Goal: Task Accomplishment & Management: Manage account settings

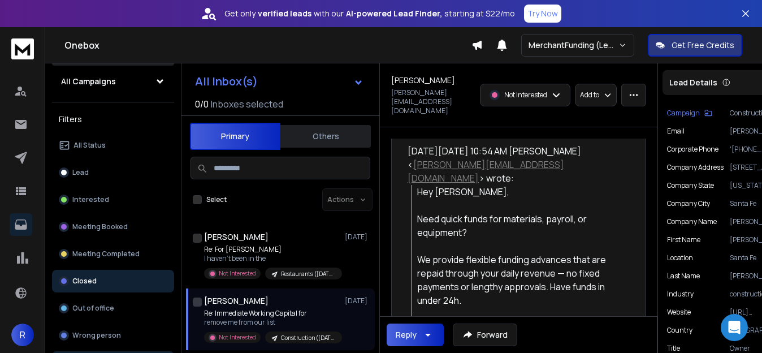
scroll to position [57, 0]
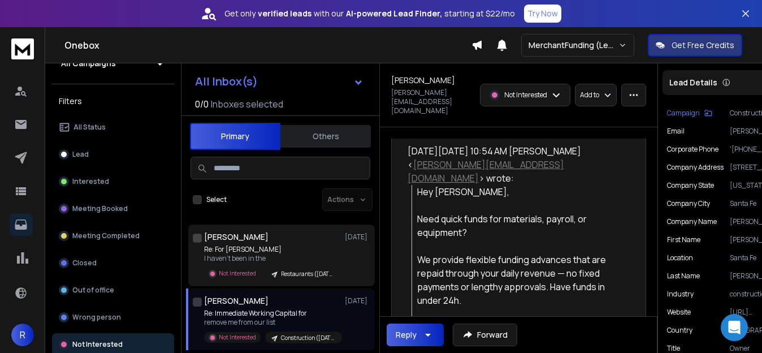
click at [255, 252] on p "Re: For [PERSON_NAME]" at bounding box center [272, 249] width 136 height 9
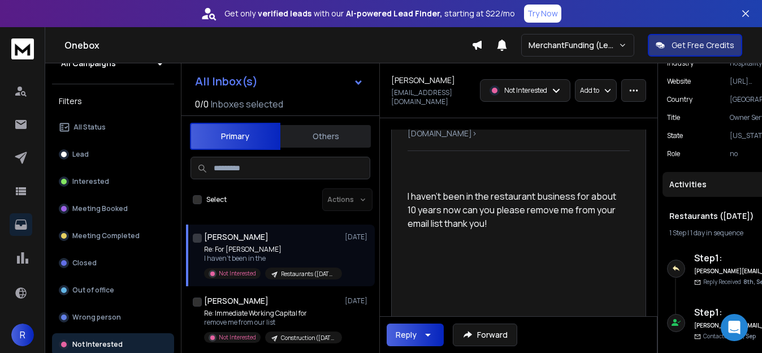
scroll to position [8, 0]
click at [717, 267] on div "Step 1 : charles@quickfundsformerchants.com Reply Received 8th, Sep" at bounding box center [743, 268] width 99 height 35
drag, startPoint x: 717, startPoint y: 267, endPoint x: 708, endPoint y: 311, distance: 45.6
click at [708, 311] on div "Step 1 : charles@quickfundsformerchants.com Contacted 8th, Sep" at bounding box center [743, 322] width 99 height 35
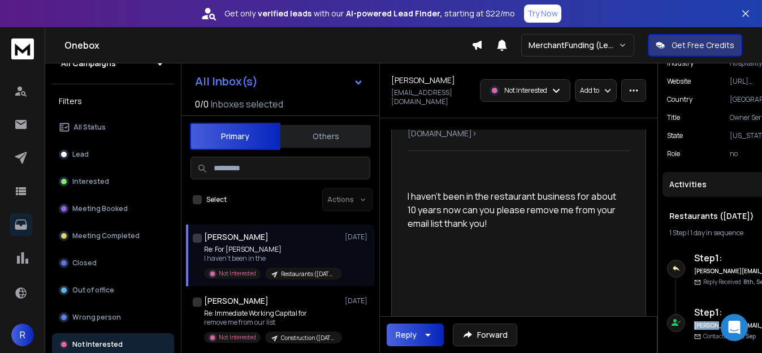
click at [708, 311] on div "Step 1 : charles@quickfundsformerchants.com Contacted 8th, Sep" at bounding box center [743, 322] width 99 height 35
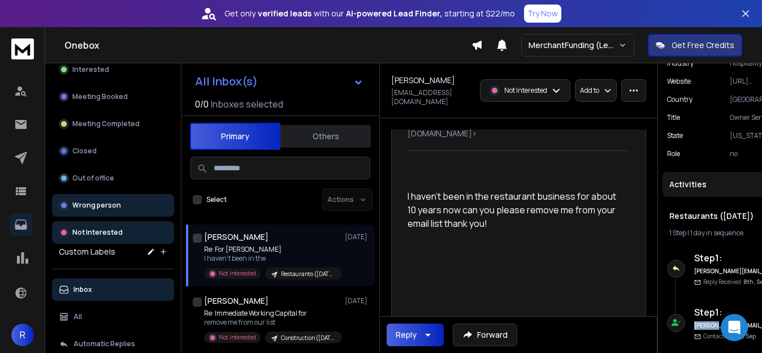
scroll to position [170, 0]
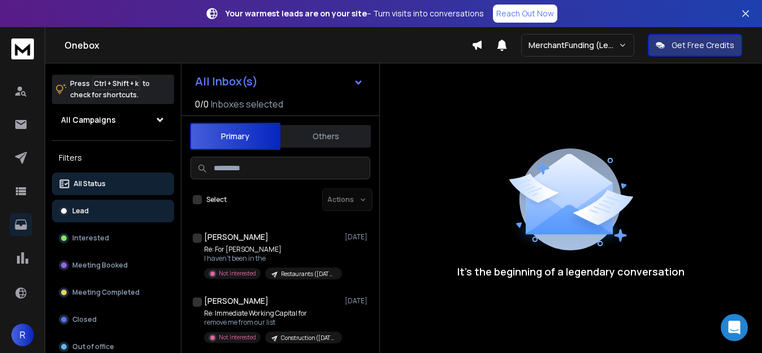
click at [84, 213] on p "Lead" at bounding box center [80, 210] width 16 height 9
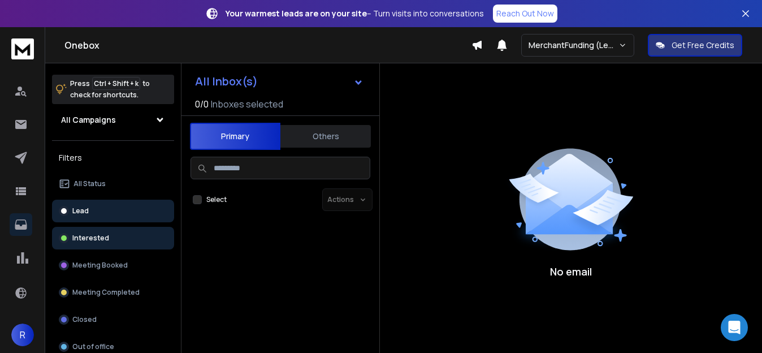
click at [90, 233] on p "Interested" at bounding box center [90, 237] width 37 height 9
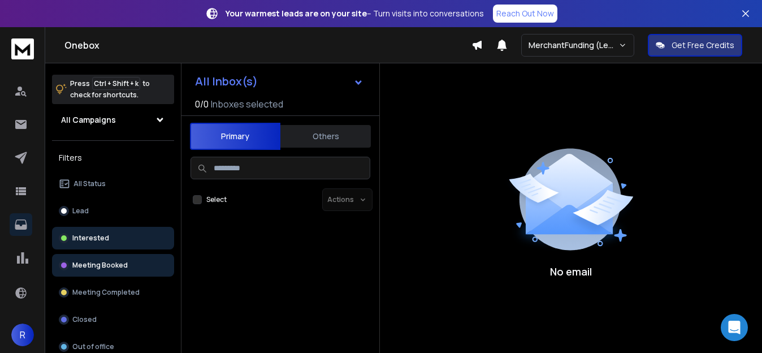
click at [101, 259] on button "Meeting Booked" at bounding box center [113, 265] width 122 height 23
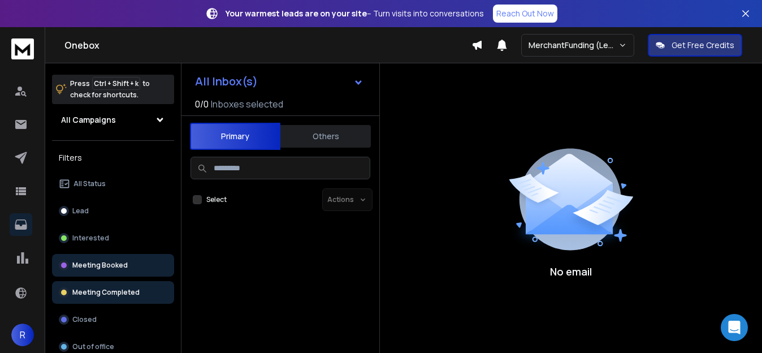
click at [105, 285] on button "Meeting Completed" at bounding box center [113, 292] width 122 height 23
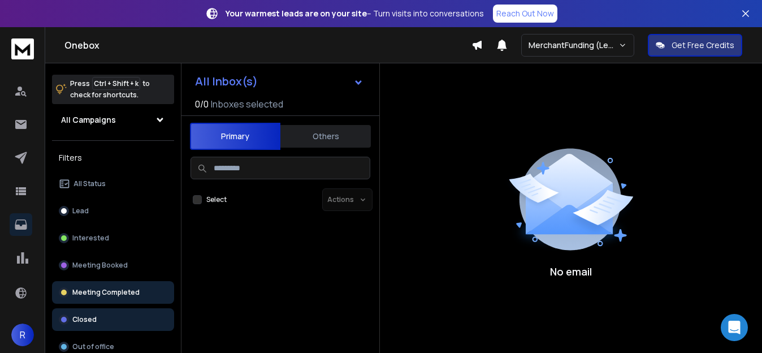
click at [90, 313] on button "Closed" at bounding box center [113, 319] width 122 height 23
